Goal: Information Seeking & Learning: Check status

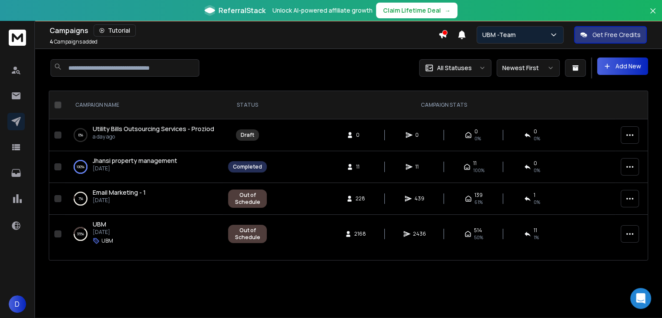
click at [501, 36] on p "UBM -Team" at bounding box center [500, 34] width 37 height 9
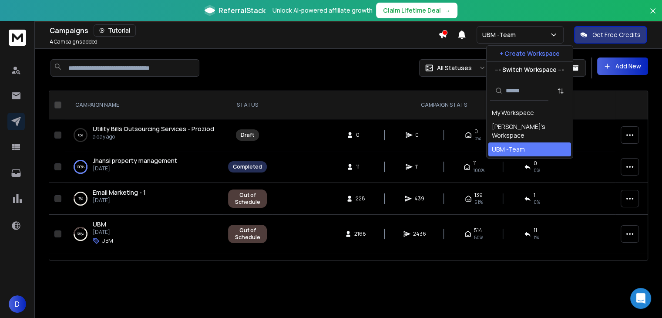
click at [327, 304] on div "Campaigns 4 Campaigns Added All Statuses Newest First Add New CAMPAIGN NAME STA…" at bounding box center [348, 216] width 599 height 318
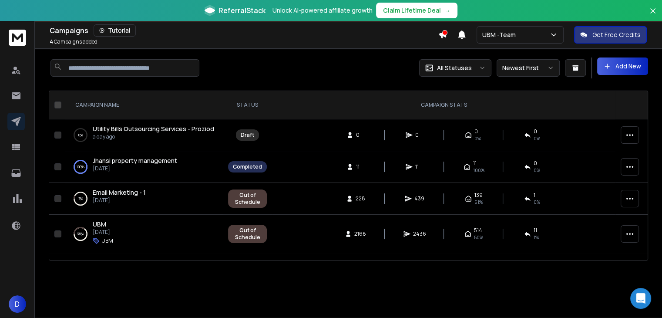
click at [132, 128] on span "Utility Bills Outsourcing Services - Proziod" at bounding box center [153, 128] width 121 height 8
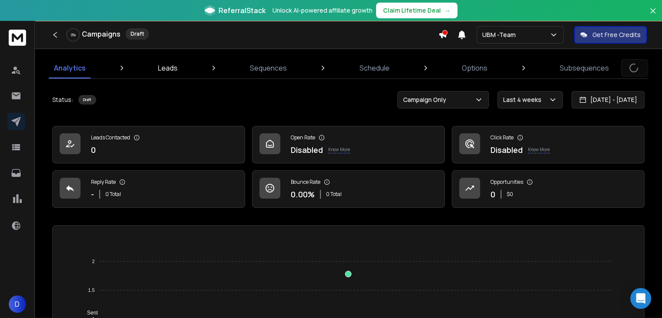
click at [170, 64] on p "Leads" at bounding box center [168, 68] width 20 height 10
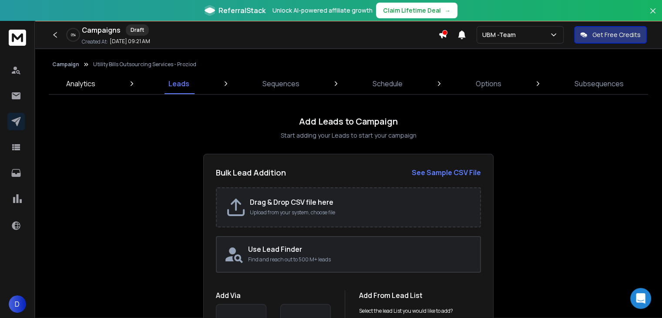
click at [77, 86] on p "Analytics" at bounding box center [80, 83] width 29 height 10
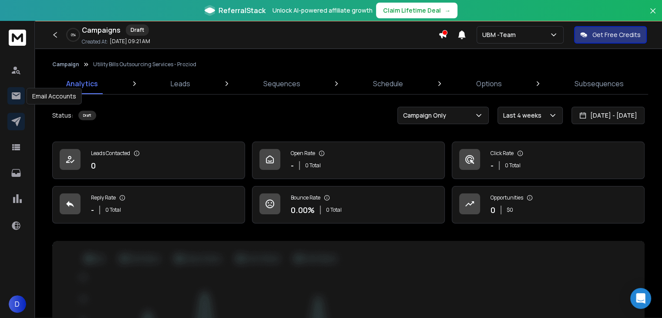
click at [19, 94] on icon at bounding box center [16, 96] width 10 height 10
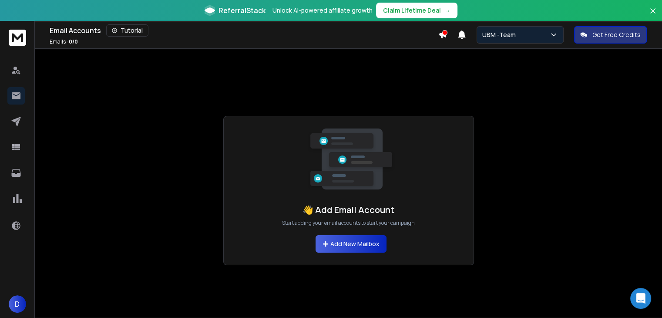
click at [515, 30] on p "UBM -Team" at bounding box center [500, 34] width 37 height 9
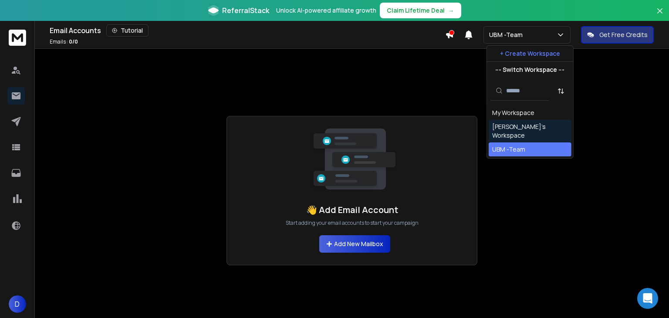
click at [505, 124] on div "[PERSON_NAME]'s Workspace" at bounding box center [530, 130] width 76 height 17
